Goal: Task Accomplishment & Management: Use online tool/utility

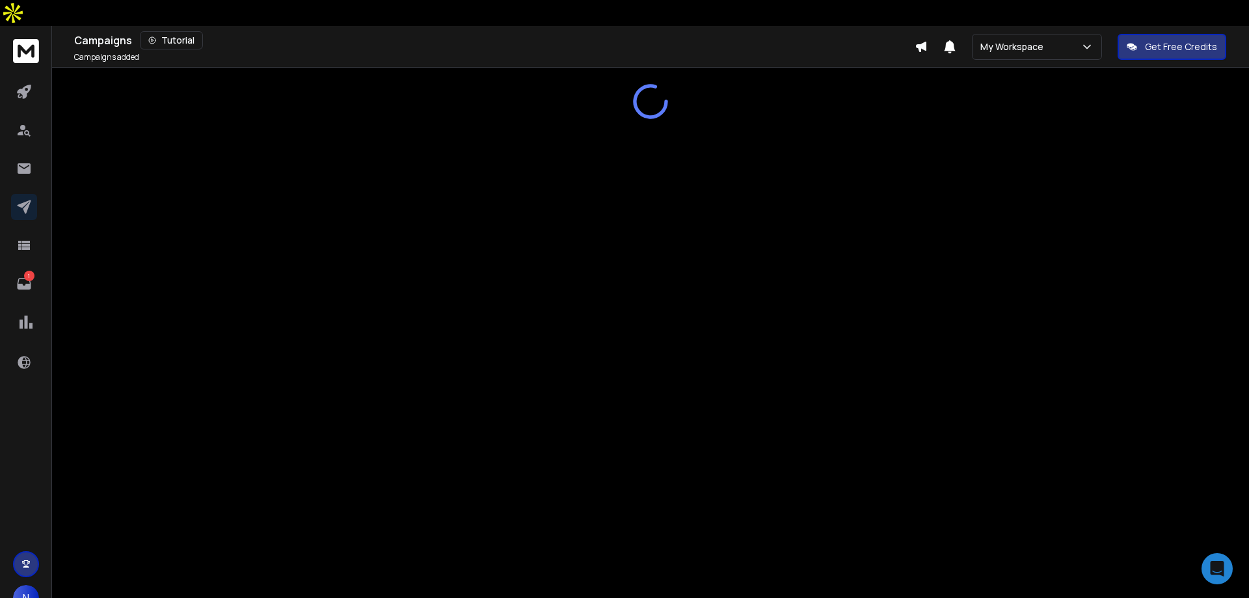
drag, startPoint x: 0, startPoint y: 395, endPoint x: 14, endPoint y: 355, distance: 42.8
click at [0, 395] on div "1 N" at bounding box center [26, 325] width 52 height 598
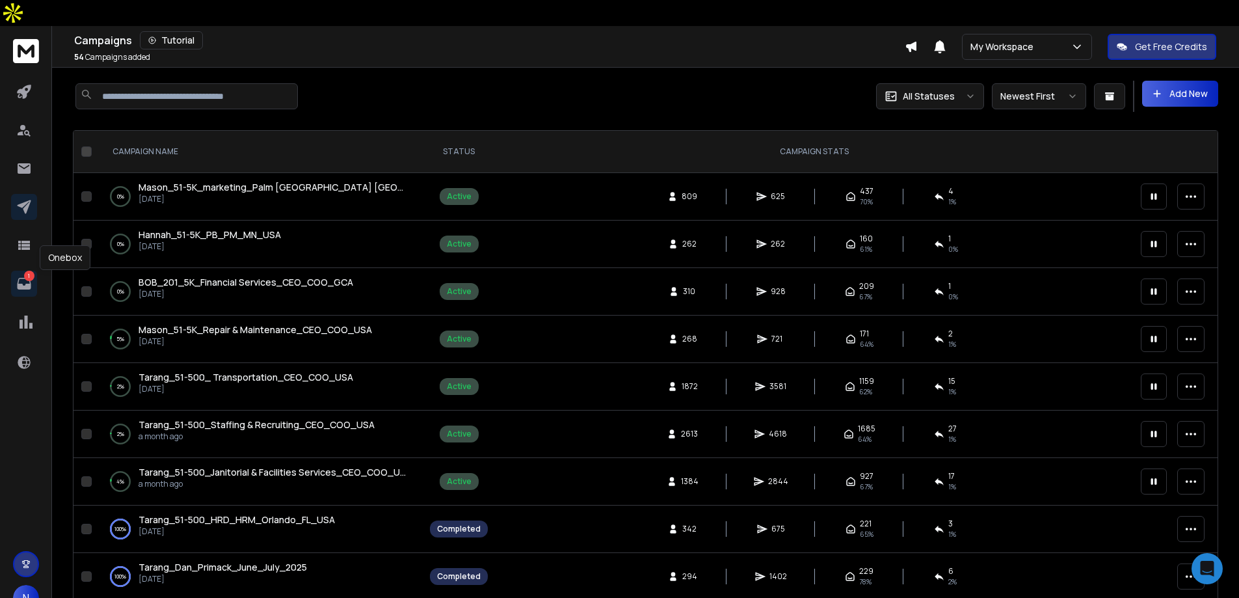
click at [24, 276] on icon at bounding box center [24, 284] width 16 height 16
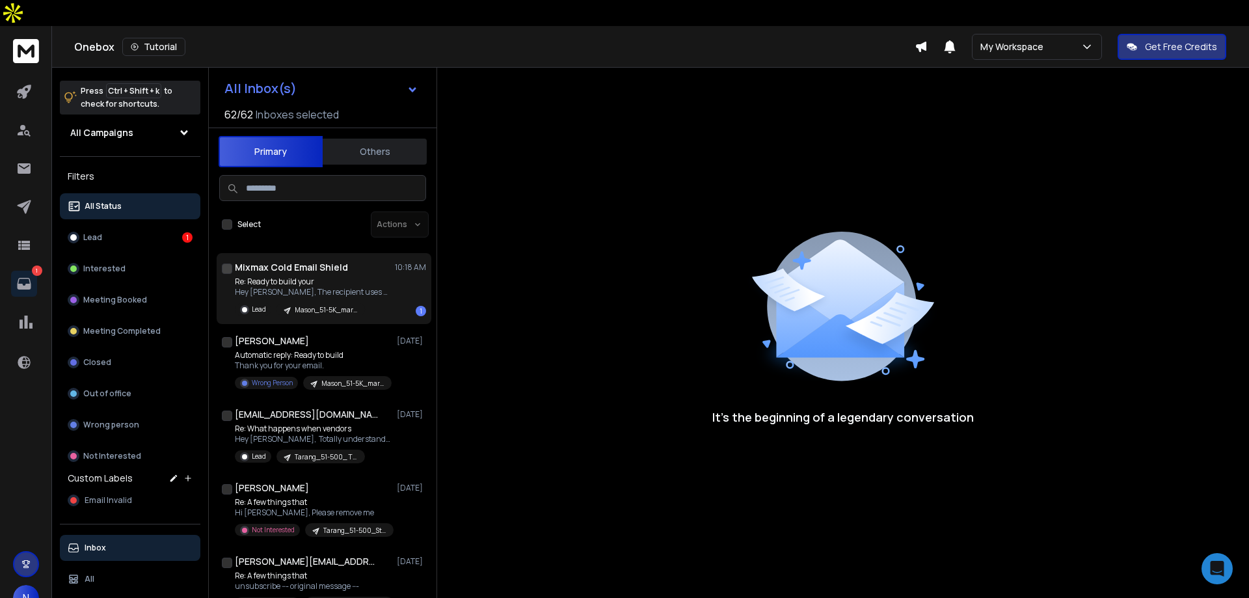
click at [255, 287] on p "Hey Mason, The recipient uses Mixmax" at bounding box center [313, 292] width 156 height 10
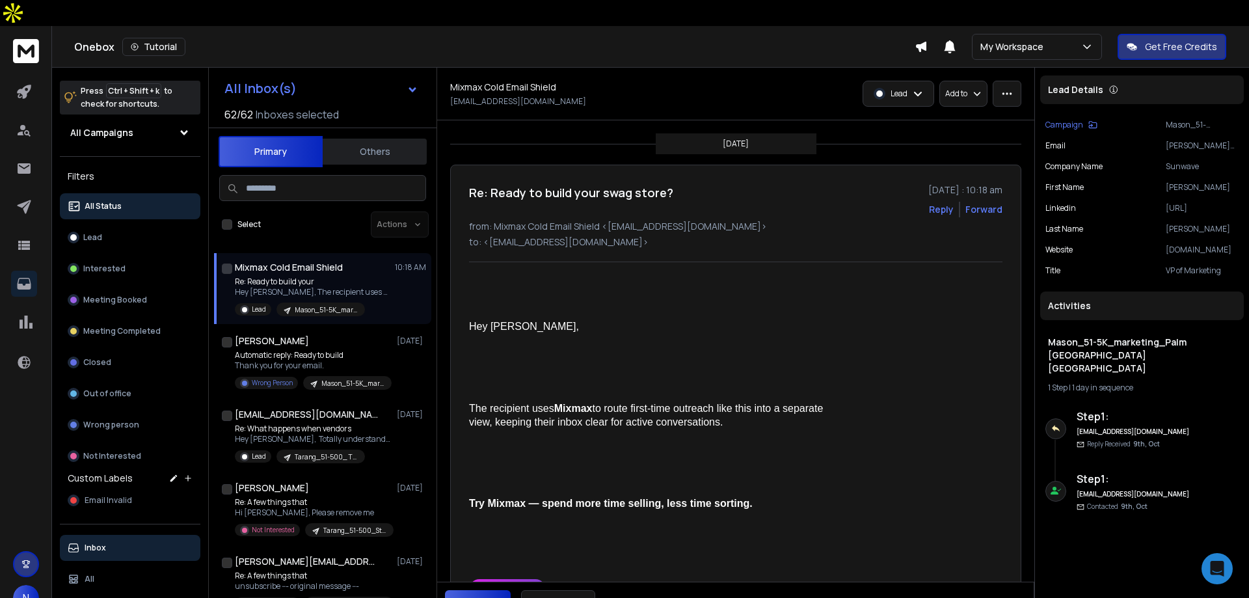
click at [561, 403] on strong "Mixmax" at bounding box center [573, 408] width 38 height 11
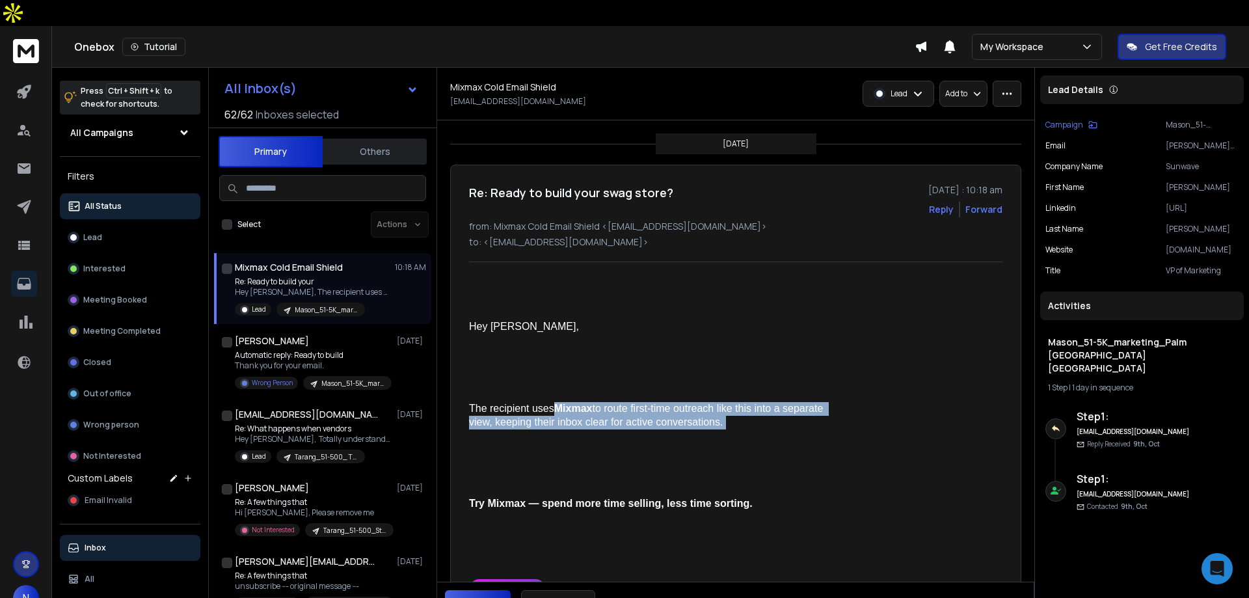
drag, startPoint x: 561, startPoint y: 384, endPoint x: 717, endPoint y: 408, distance: 157.3
click at [717, 408] on td "Hey Mason, The recipient uses Mixmax to route first-time outreach like this int…" at bounding box center [659, 562] width 380 height 566
click at [740, 406] on td "Hey Mason, The recipient uses Mixmax to route first-time outreach like this int…" at bounding box center [659, 562] width 380 height 566
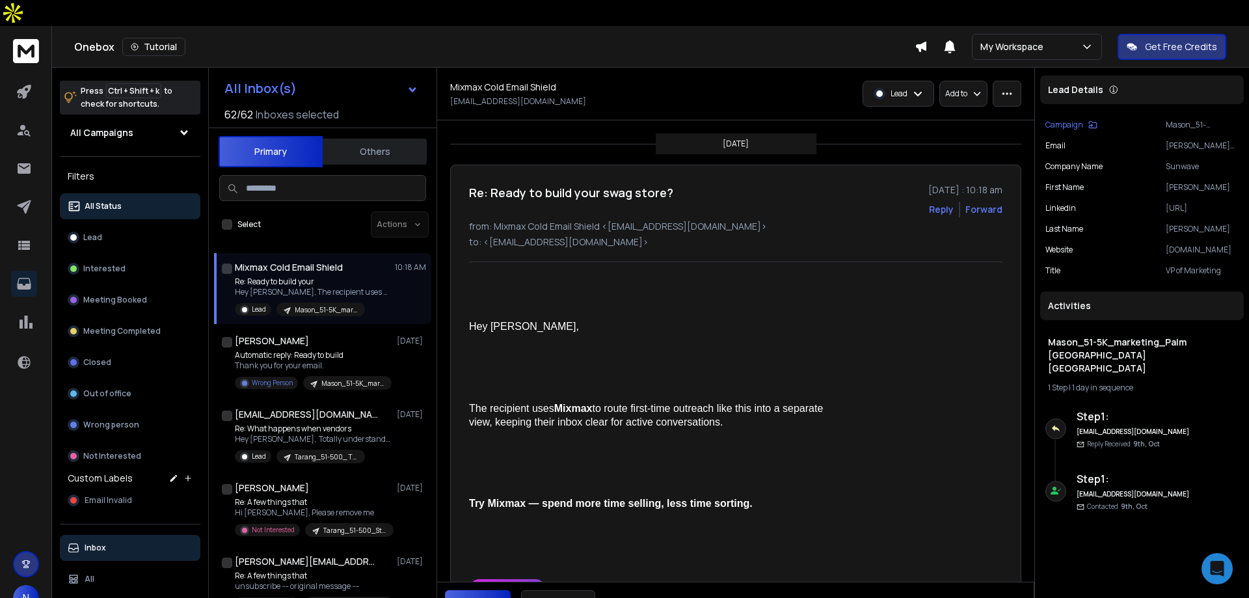
drag, startPoint x: 747, startPoint y: 397, endPoint x: 474, endPoint y: 378, distance: 273.3
click at [474, 402] on div "The recipient uses Mixmax to route first-time outreach like this into a separat…" at bounding box center [659, 415] width 380 height 27
click at [727, 402] on div "The recipient uses Mixmax to route first-time outreach like this into a separat…" at bounding box center [659, 415] width 380 height 27
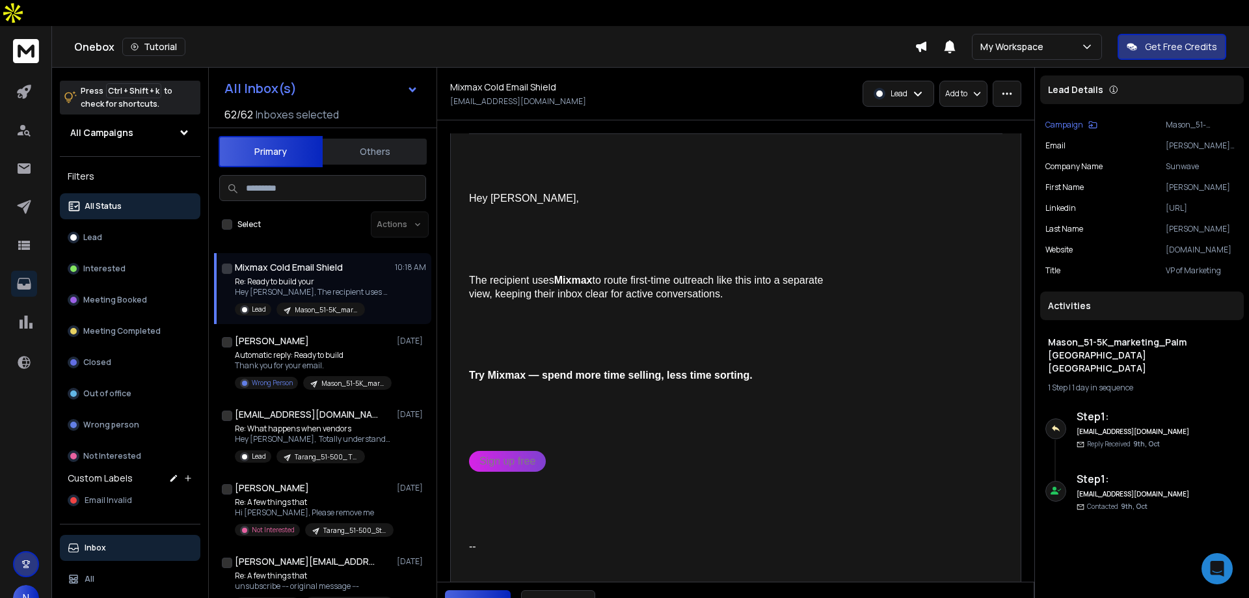
scroll to position [130, 0]
click at [572, 336] on td "Hey Mason, The recipient uses Mixmax to route first-time outreach like this int…" at bounding box center [659, 432] width 380 height 566
click at [580, 368] on strong "Try Mixmax — spend more time selling, less time sorting." at bounding box center [611, 373] width 284 height 11
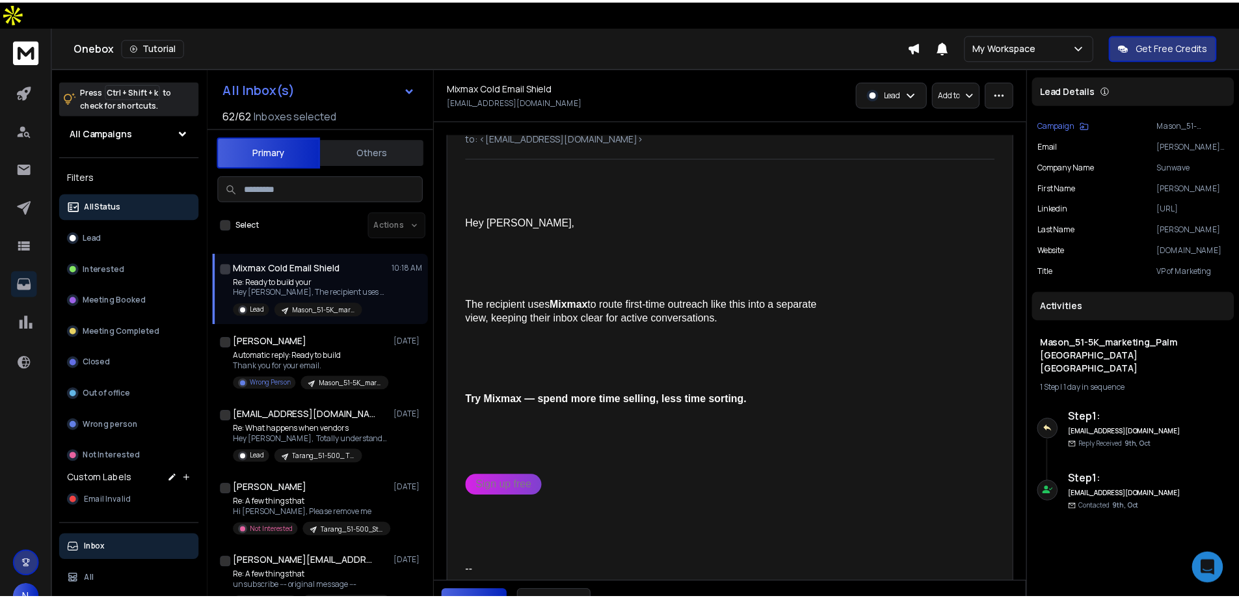
scroll to position [0, 0]
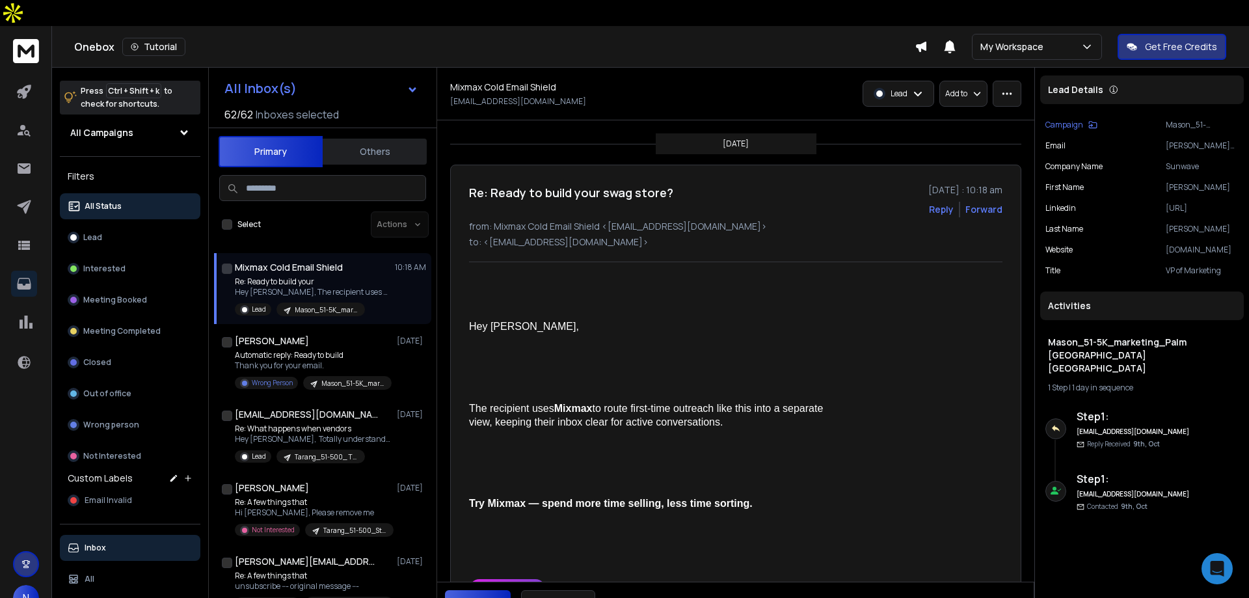
drag, startPoint x: 693, startPoint y: 422, endPoint x: 713, endPoint y: 293, distance: 130.4
click at [907, 88] on p "Lead" at bounding box center [899, 93] width 17 height 10
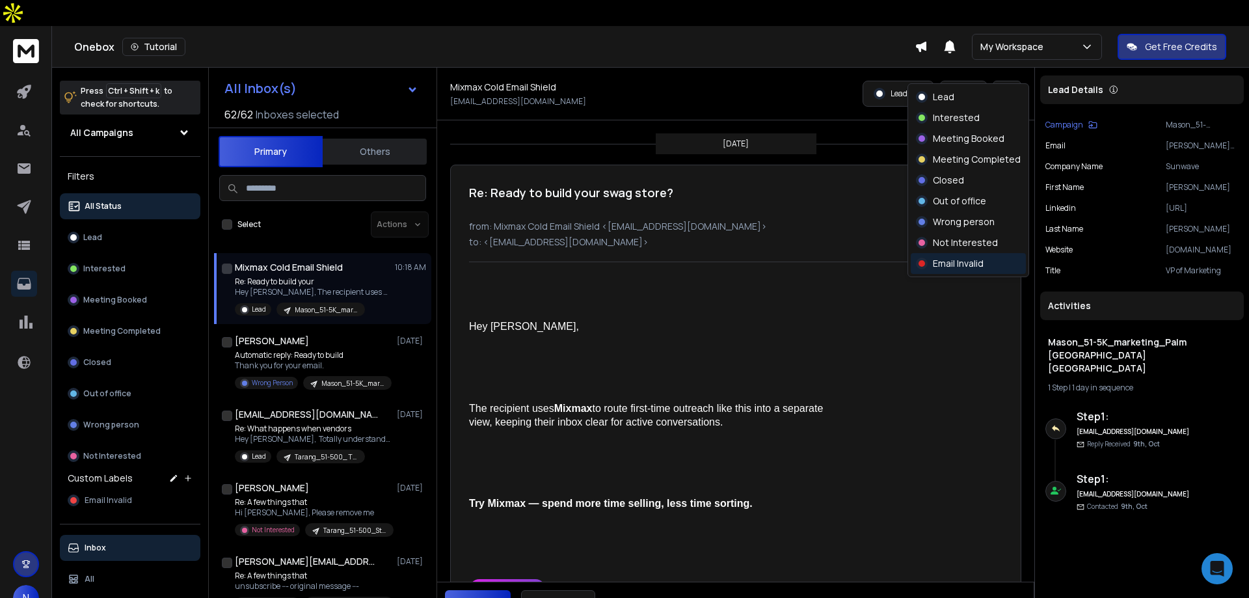
click at [933, 259] on p "Email Invalid" at bounding box center [958, 263] width 51 height 13
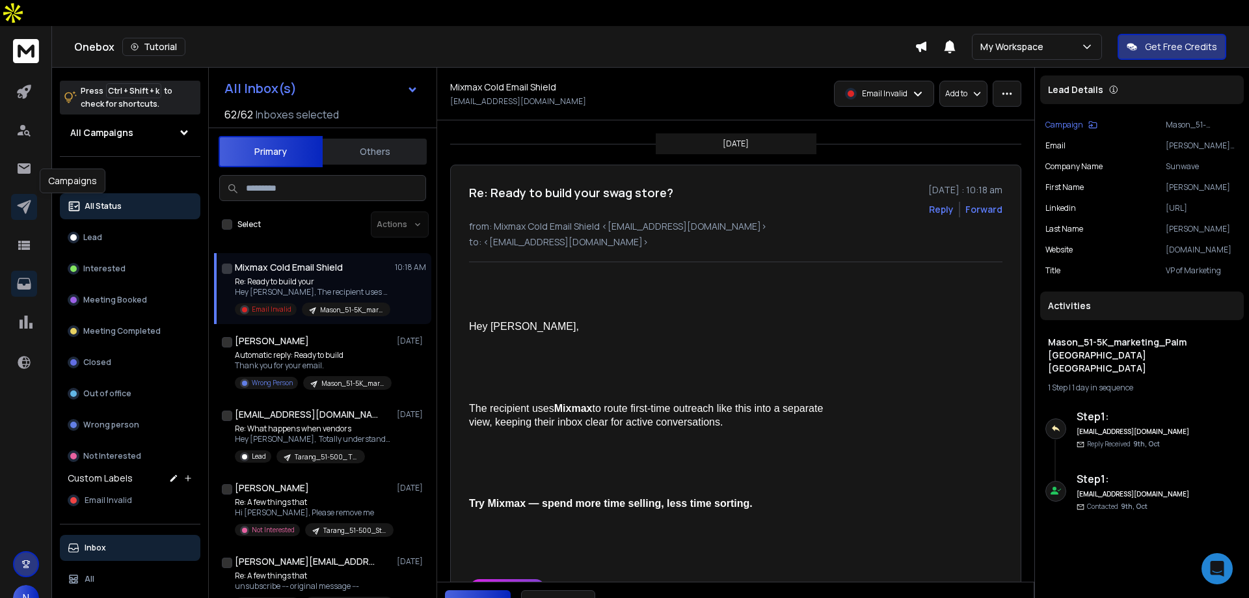
click at [18, 199] on icon at bounding box center [24, 207] width 16 height 16
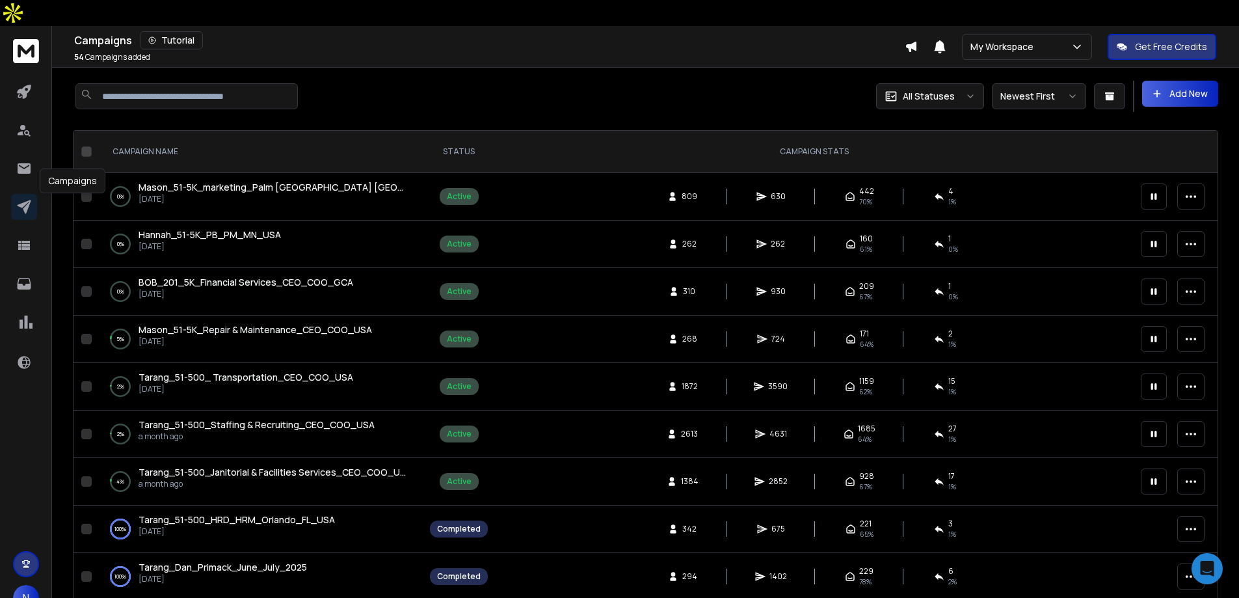
click at [23, 200] on icon at bounding box center [24, 207] width 14 height 14
